Goal: Task Accomplishment & Management: Manage account settings

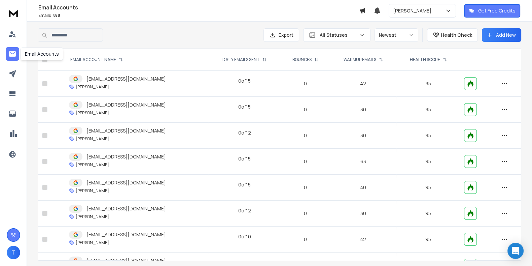
scroll to position [22, 0]
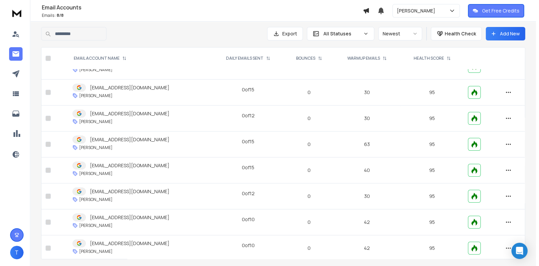
scroll to position [22, 0]
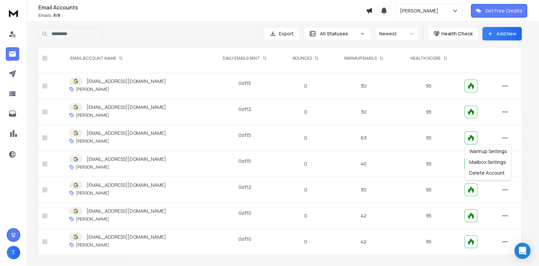
click at [501, 140] on button at bounding box center [504, 137] width 25 height 11
click at [479, 151] on div "Warmup Settings" at bounding box center [487, 151] width 43 height 11
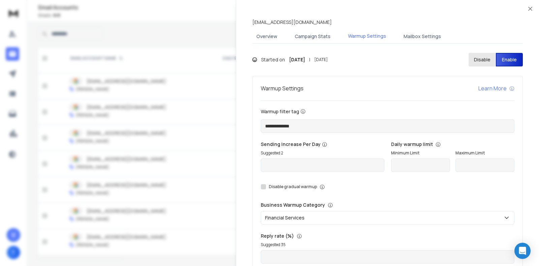
click at [483, 164] on input "**" at bounding box center [484, 164] width 59 height 13
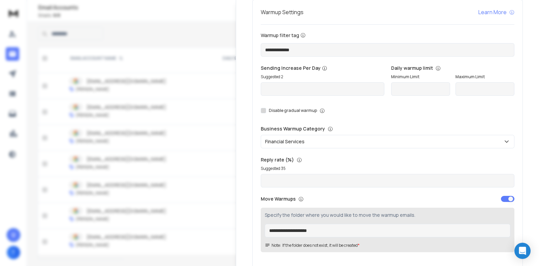
scroll to position [151, 0]
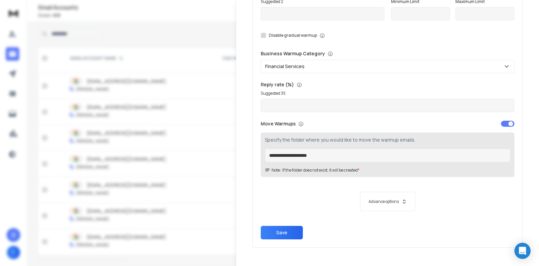
type input "**"
drag, startPoint x: 288, startPoint y: 234, endPoint x: 207, endPoint y: 200, distance: 87.8
click at [288, 232] on button "Save" at bounding box center [282, 232] width 42 height 13
click at [178, 161] on div at bounding box center [269, 133] width 539 height 266
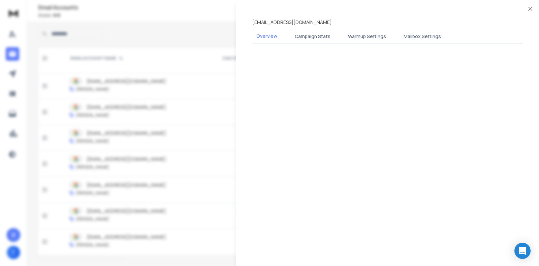
scroll to position [0, 0]
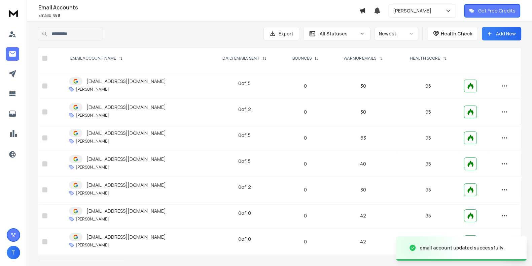
click at [502, 188] on icon at bounding box center [505, 190] width 6 height 6
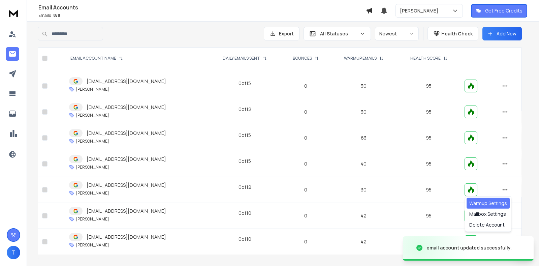
click at [485, 206] on div "Warmup Settings" at bounding box center [487, 203] width 43 height 11
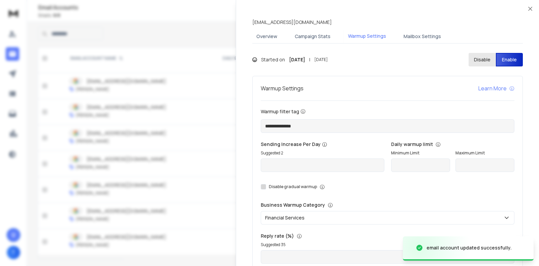
click at [472, 163] on input "**" at bounding box center [484, 164] width 59 height 13
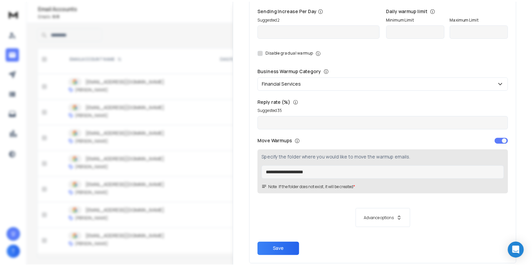
scroll to position [151, 0]
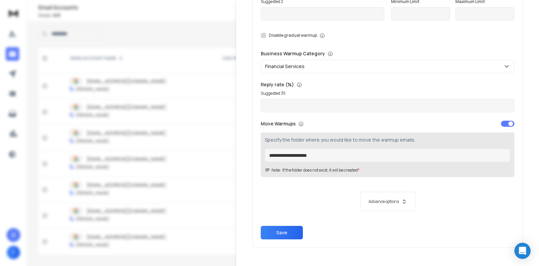
drag, startPoint x: 282, startPoint y: 231, endPoint x: 180, endPoint y: 144, distance: 134.2
click at [280, 226] on button "Save" at bounding box center [282, 232] width 42 height 13
click at [179, 141] on div at bounding box center [269, 133] width 539 height 266
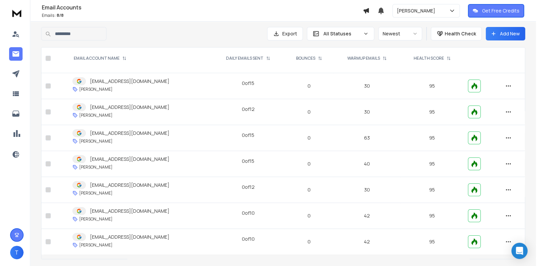
scroll to position [0, 0]
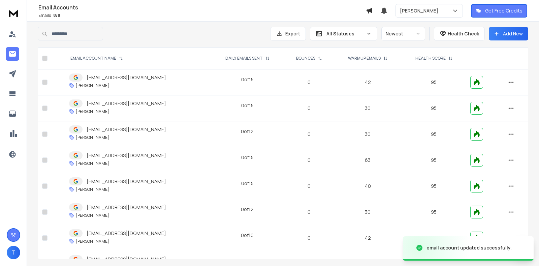
click at [508, 108] on icon at bounding box center [511, 108] width 6 height 6
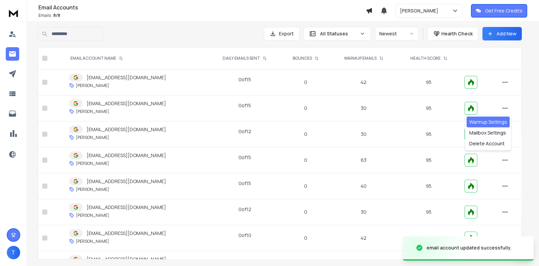
click at [492, 123] on div "Warmup Settings" at bounding box center [487, 122] width 43 height 11
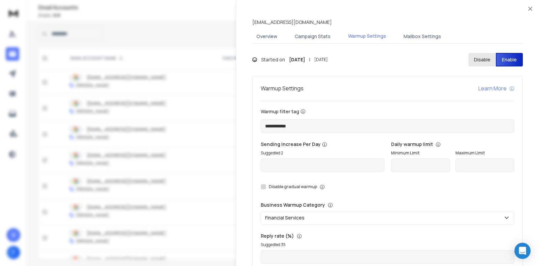
drag, startPoint x: 475, startPoint y: 164, endPoint x: 452, endPoint y: 164, distance: 23.2
click at [452, 164] on div "Minimum Limit * Maximum Limit **" at bounding box center [453, 161] width 124 height 22
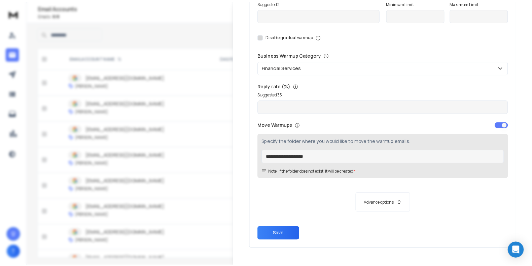
scroll to position [151, 0]
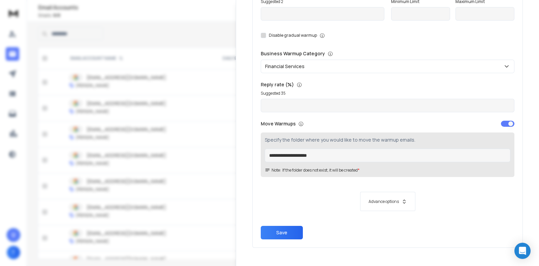
type input "**"
drag, startPoint x: 289, startPoint y: 228, endPoint x: 258, endPoint y: 212, distance: 34.5
click at [289, 228] on button "Save" at bounding box center [282, 232] width 42 height 13
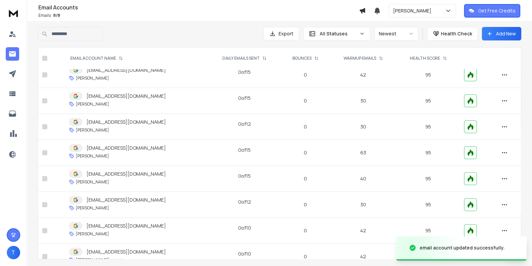
scroll to position [0, 0]
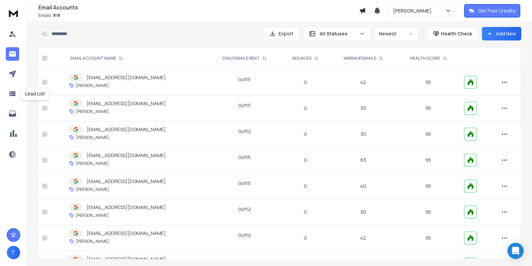
click at [12, 95] on icon at bounding box center [12, 93] width 6 height 5
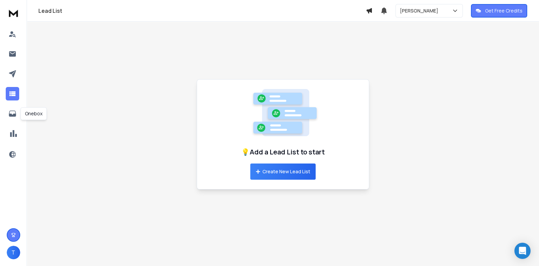
click at [15, 108] on link at bounding box center [12, 113] width 13 height 13
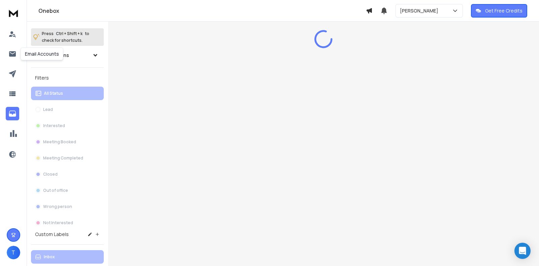
click at [16, 48] on link at bounding box center [12, 53] width 13 height 13
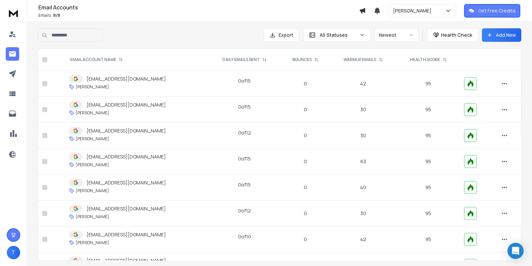
click at [163, 84] on div "[PERSON_NAME]" at bounding box center [136, 86] width 135 height 5
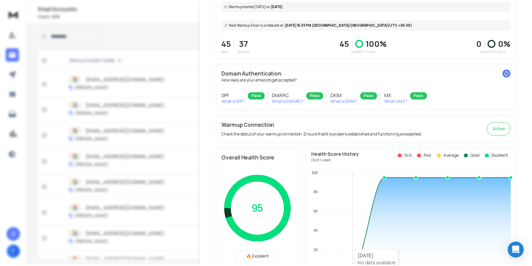
scroll to position [126, 0]
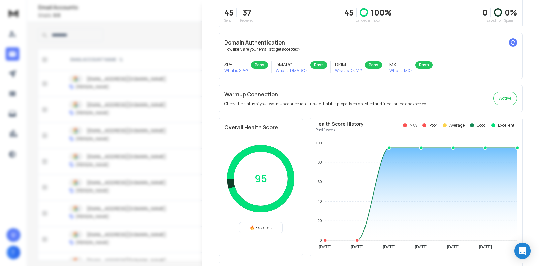
click at [122, 117] on div at bounding box center [269, 133] width 539 height 266
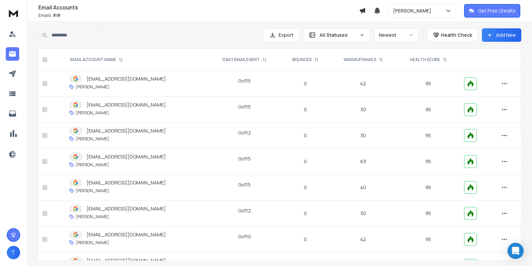
click at [135, 143] on td "[EMAIL_ADDRESS][DOMAIN_NAME] [PERSON_NAME]" at bounding box center [136, 136] width 143 height 26
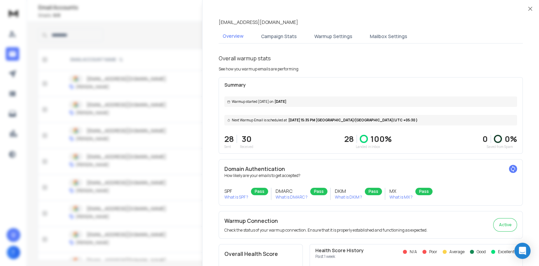
click at [141, 186] on div at bounding box center [269, 133] width 539 height 266
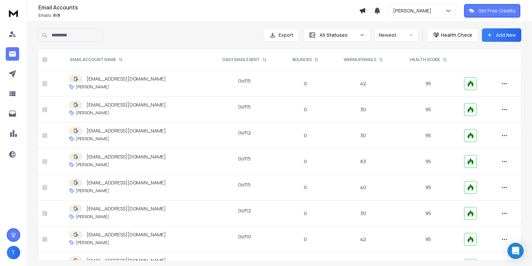
scroll to position [22, 0]
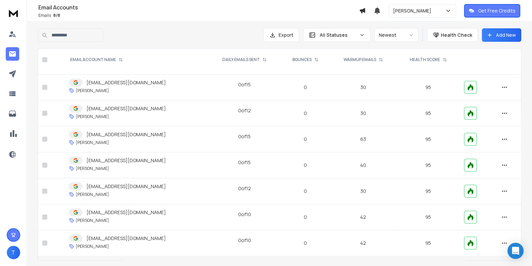
click at [141, 184] on p "[EMAIL_ADDRESS][DOMAIN_NAME]" at bounding box center [126, 186] width 79 height 7
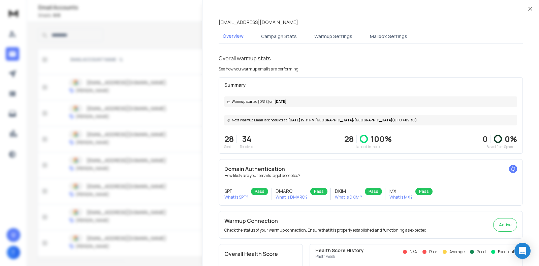
click at [134, 204] on div at bounding box center [269, 133] width 539 height 266
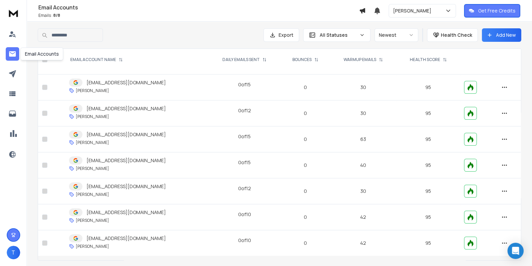
click at [7, 55] on link at bounding box center [12, 53] width 13 height 13
drag, startPoint x: 175, startPoint y: 82, endPoint x: 86, endPoint y: 82, distance: 88.9
click at [86, 82] on div "[EMAIL_ADDRESS][DOMAIN_NAME]" at bounding box center [136, 82] width 135 height 8
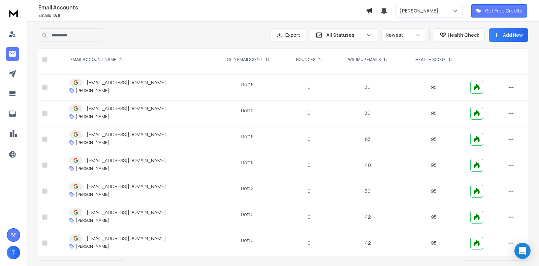
copy p "[EMAIL_ADDRESS][DOMAIN_NAME]"
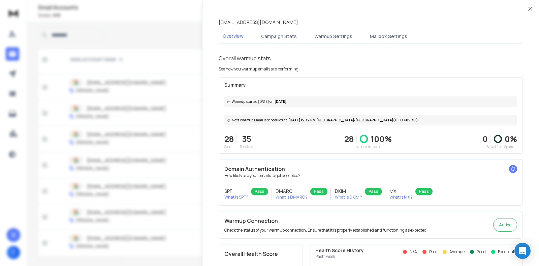
click at [530, 10] on icon "button" at bounding box center [530, 8] width 7 height 7
